Goal: Navigation & Orientation: Find specific page/section

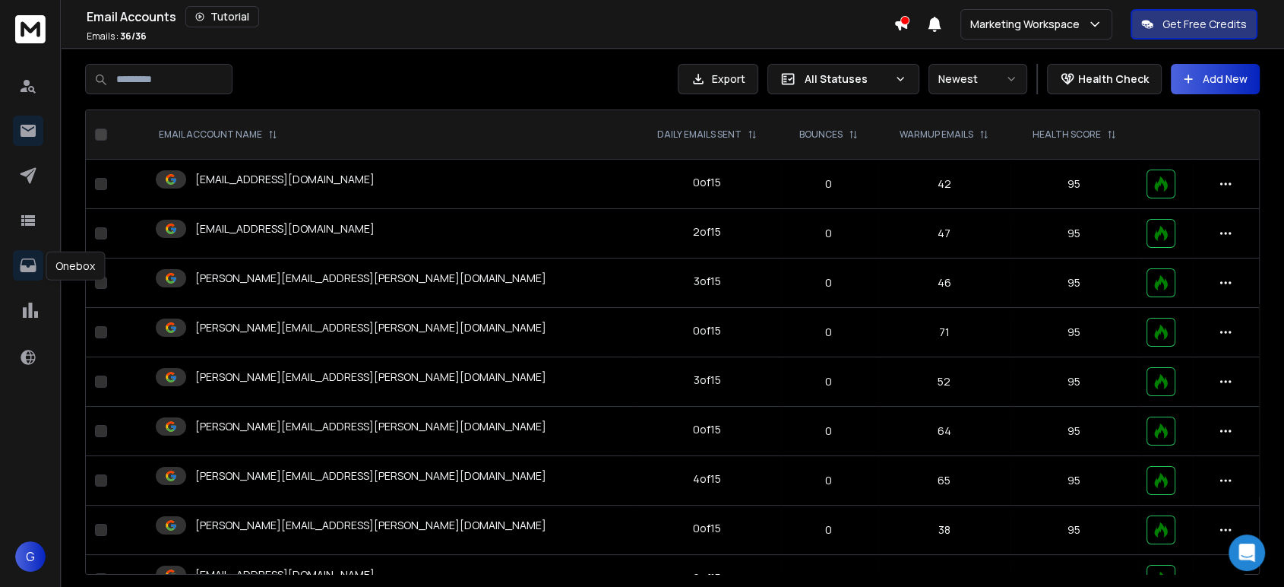
click at [24, 270] on icon at bounding box center [28, 265] width 16 height 14
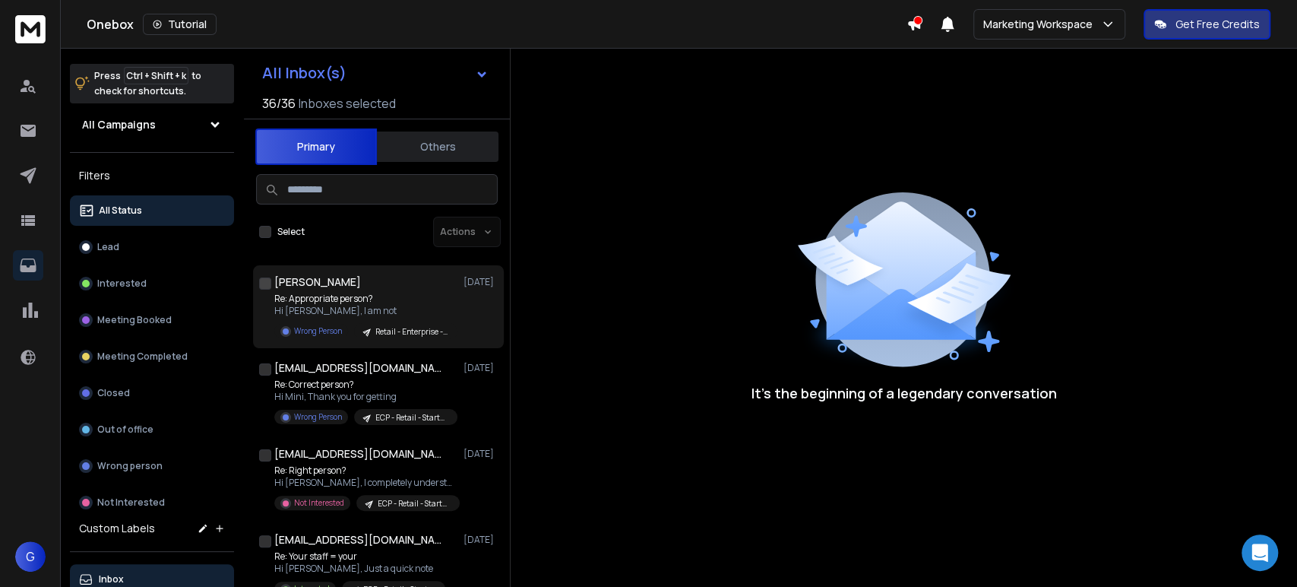
click at [374, 282] on div "[PERSON_NAME] [DATE]" at bounding box center [385, 281] width 223 height 15
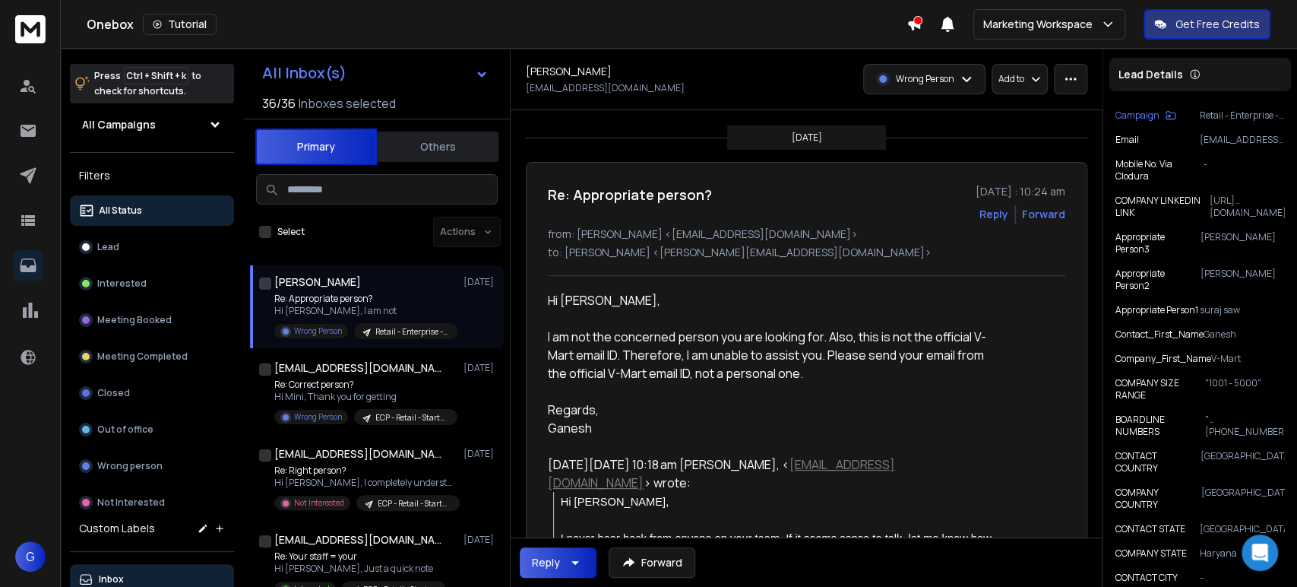
click at [171, 211] on button "All Status" at bounding box center [152, 210] width 164 height 30
click at [21, 132] on icon at bounding box center [28, 131] width 15 height 12
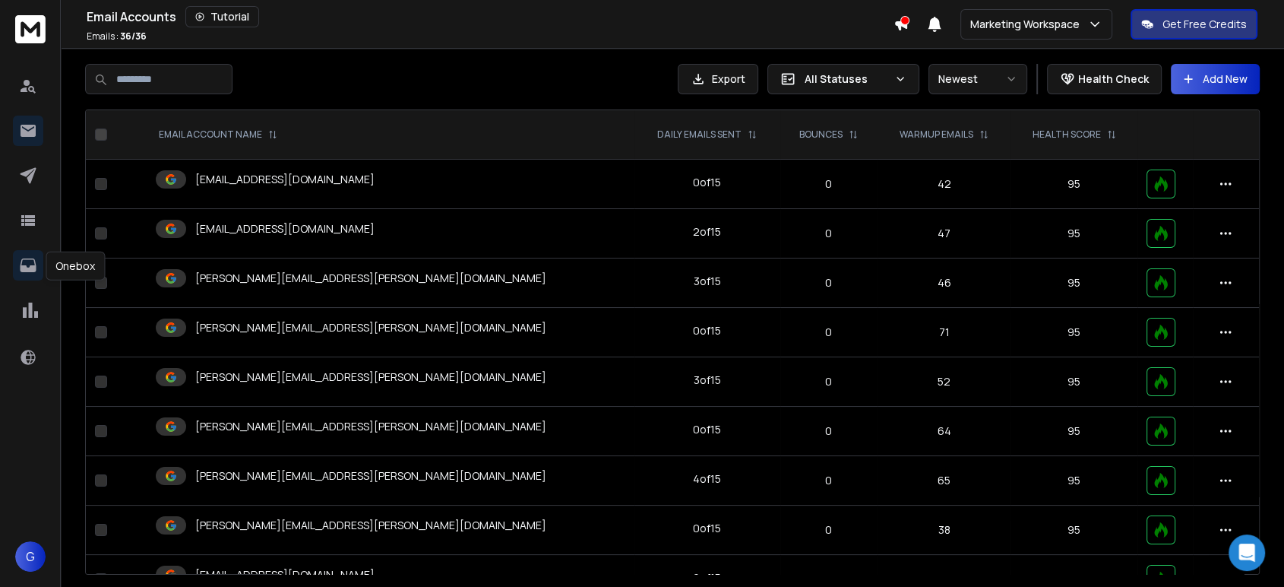
click at [33, 258] on icon at bounding box center [28, 265] width 18 height 18
